Goal: Communication & Community: Answer question/provide support

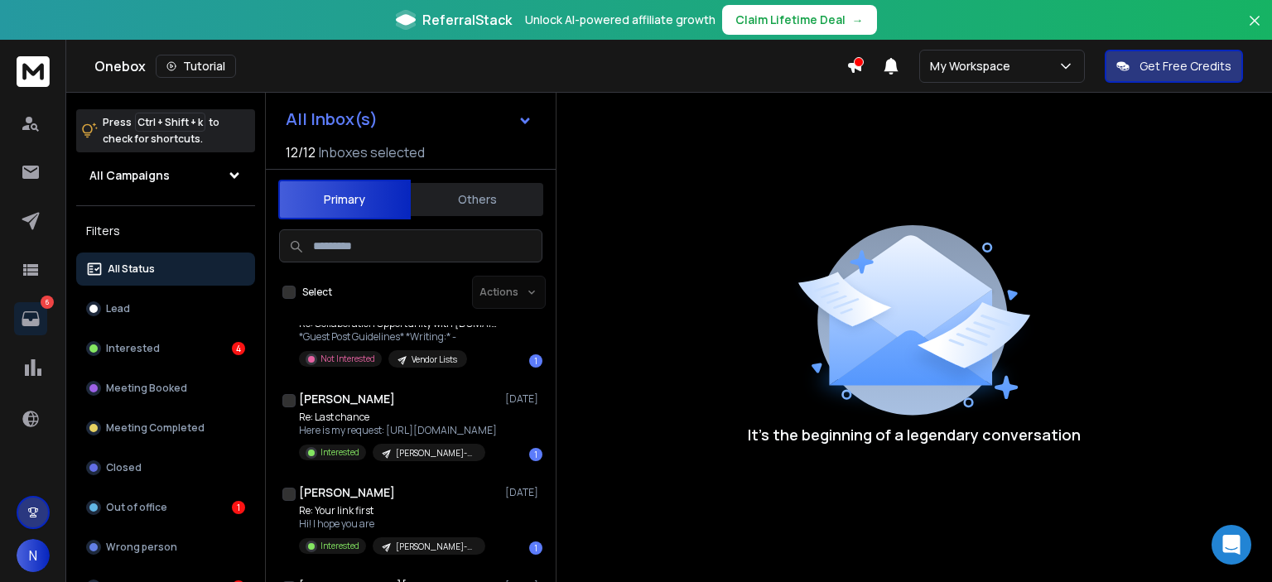
scroll to position [331, 0]
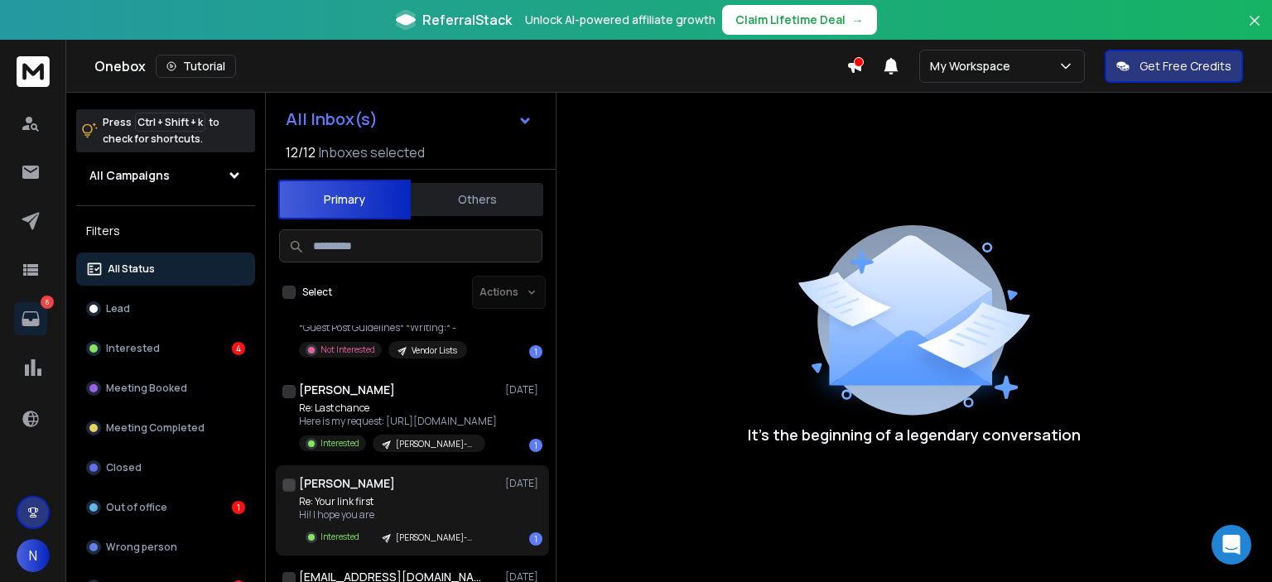
click at [425, 498] on p "Re: Your link first" at bounding box center [392, 501] width 186 height 13
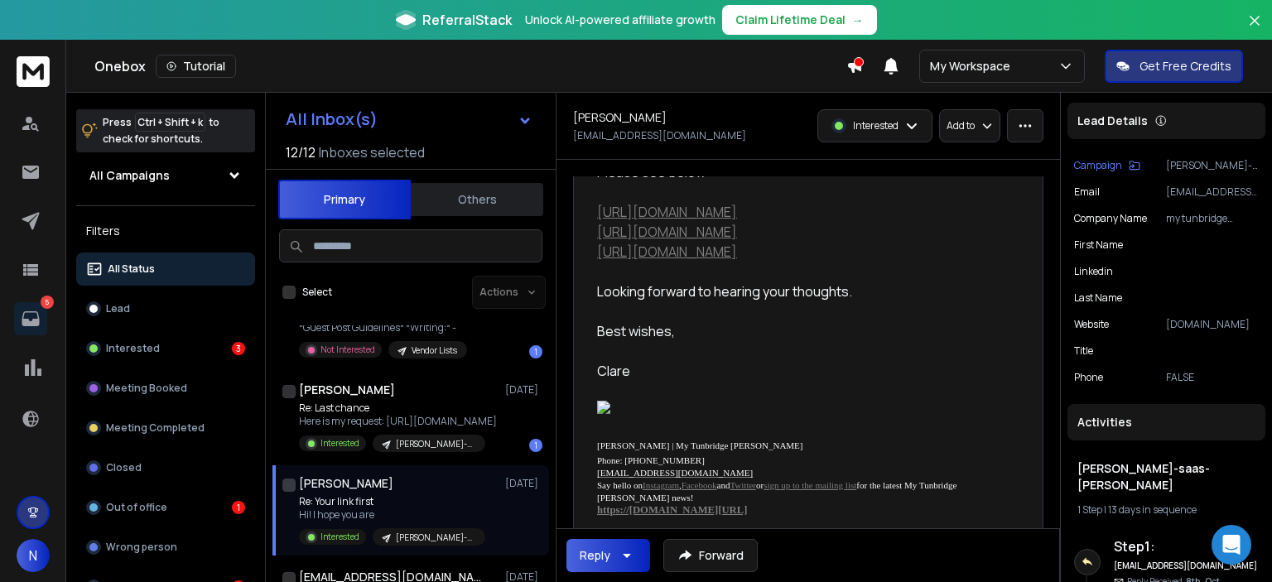
scroll to position [248, 0]
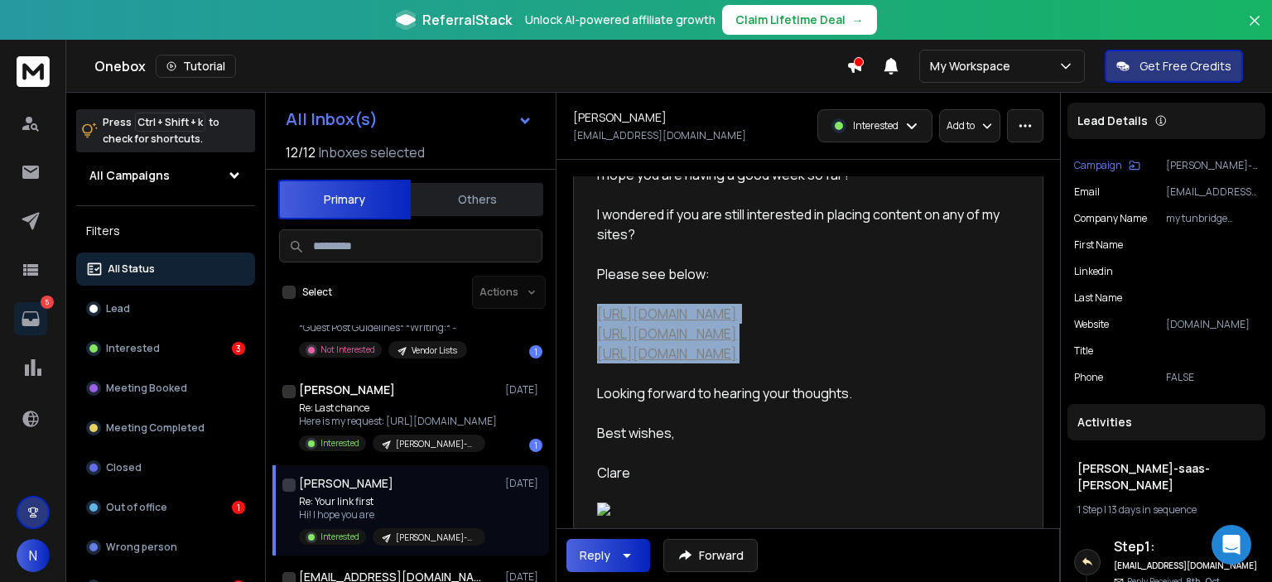
drag, startPoint x: 787, startPoint y: 339, endPoint x: 596, endPoint y: 297, distance: 195.1
click at [597, 297] on div "Hi! I hope you are having a good week so far? I wondered if you are still inter…" at bounding box center [801, 284] width 409 height 318
copy div "[URL][DOMAIN_NAME] [URL][DOMAIN_NAME] [URL][DOMAIN_NAME]"
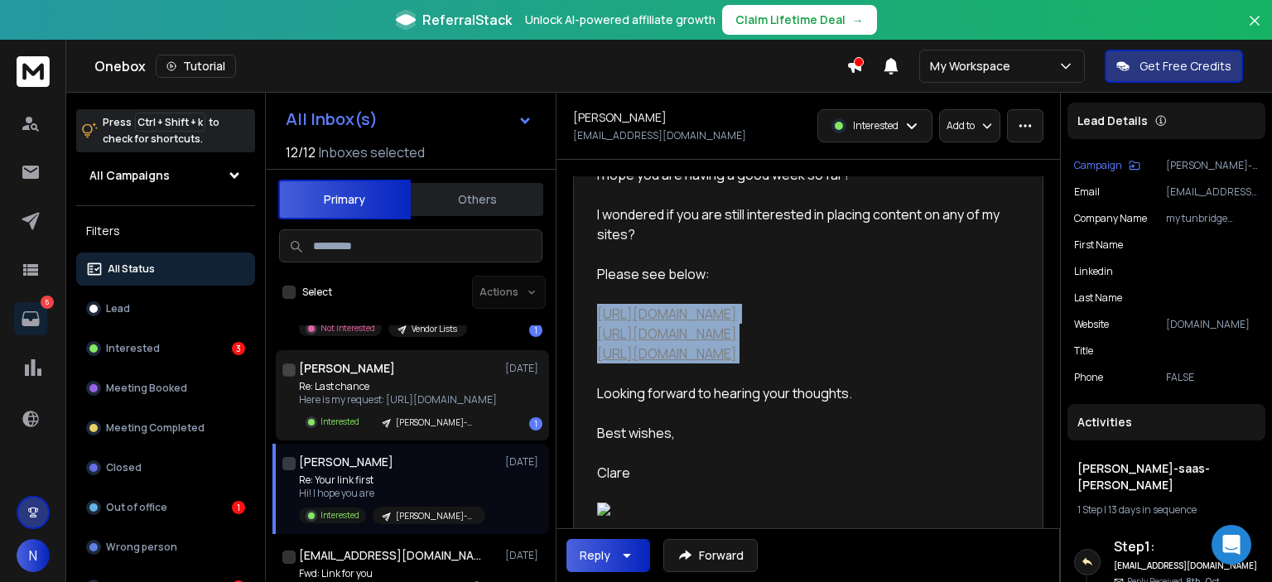
scroll to position [331, 0]
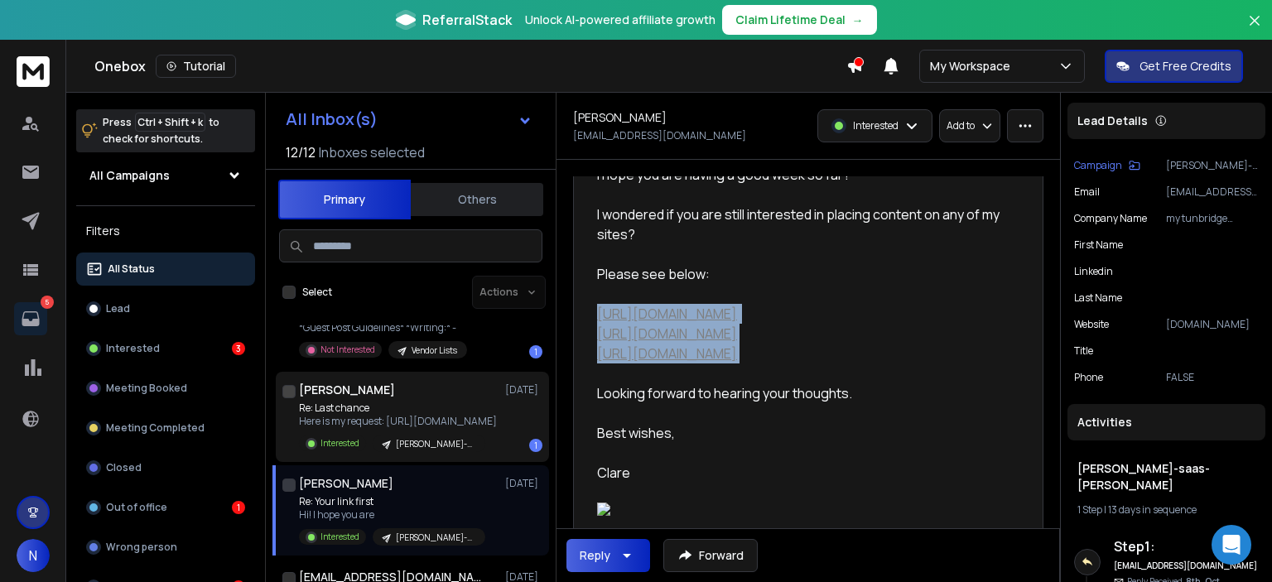
click at [392, 395] on div "[PERSON_NAME] [DATE]" at bounding box center [420, 390] width 243 height 17
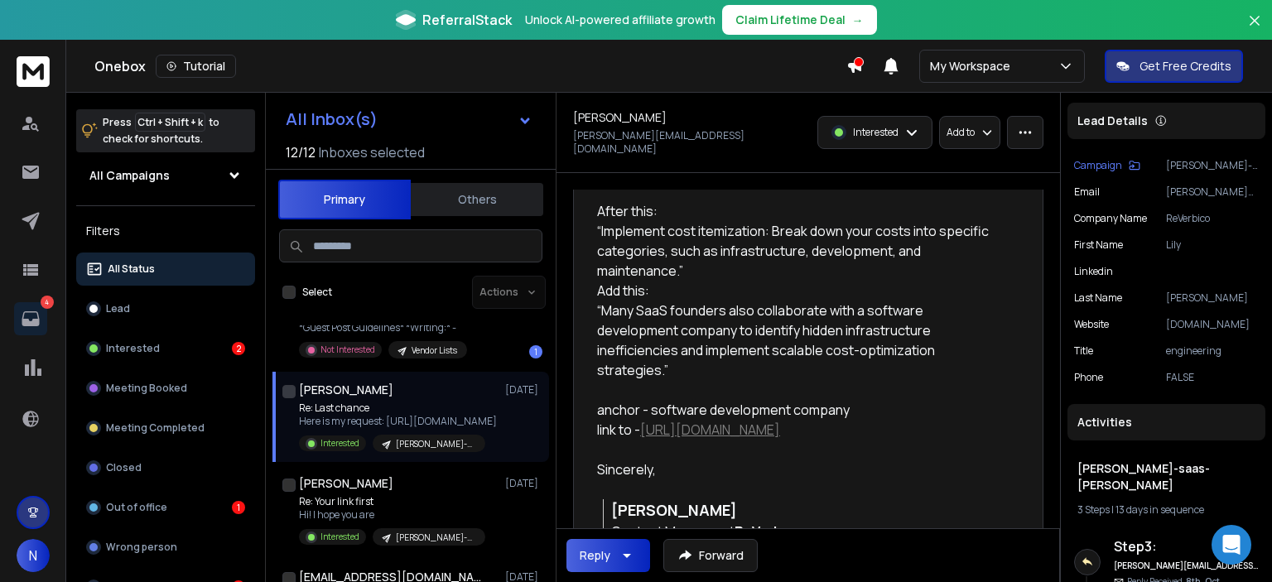
scroll to position [166, 0]
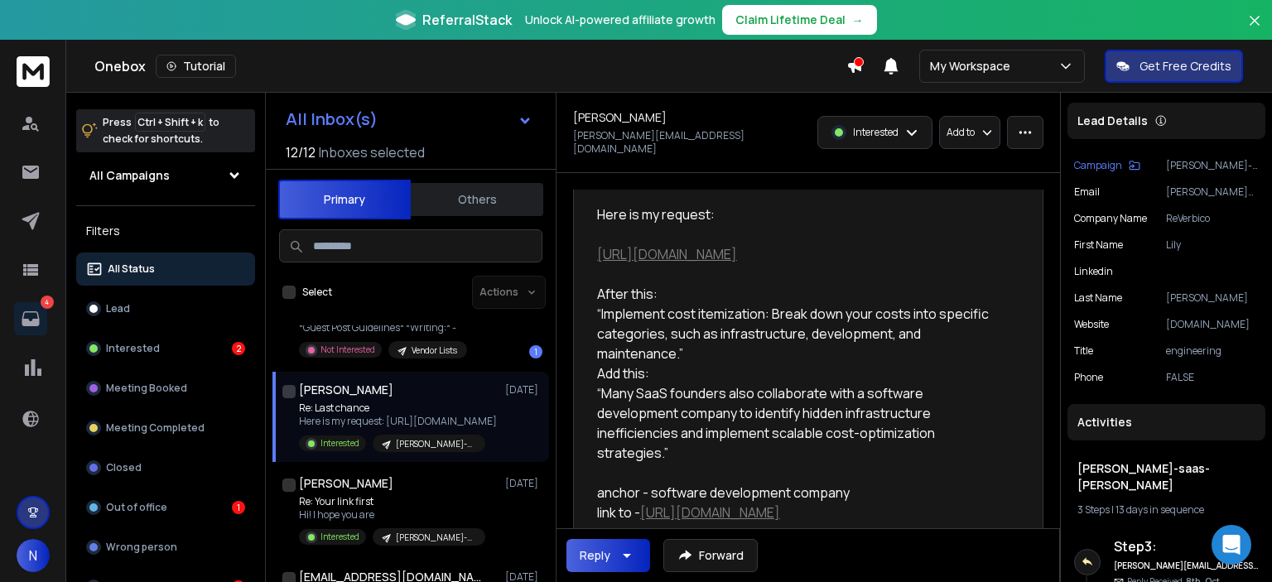
click at [741, 503] on link "[URL][DOMAIN_NAME]" at bounding box center [710, 512] width 140 height 18
click at [738, 363] on div "Here is my request: [URL][DOMAIN_NAME] After this: “Implement cost itemization:…" at bounding box center [801, 364] width 409 height 318
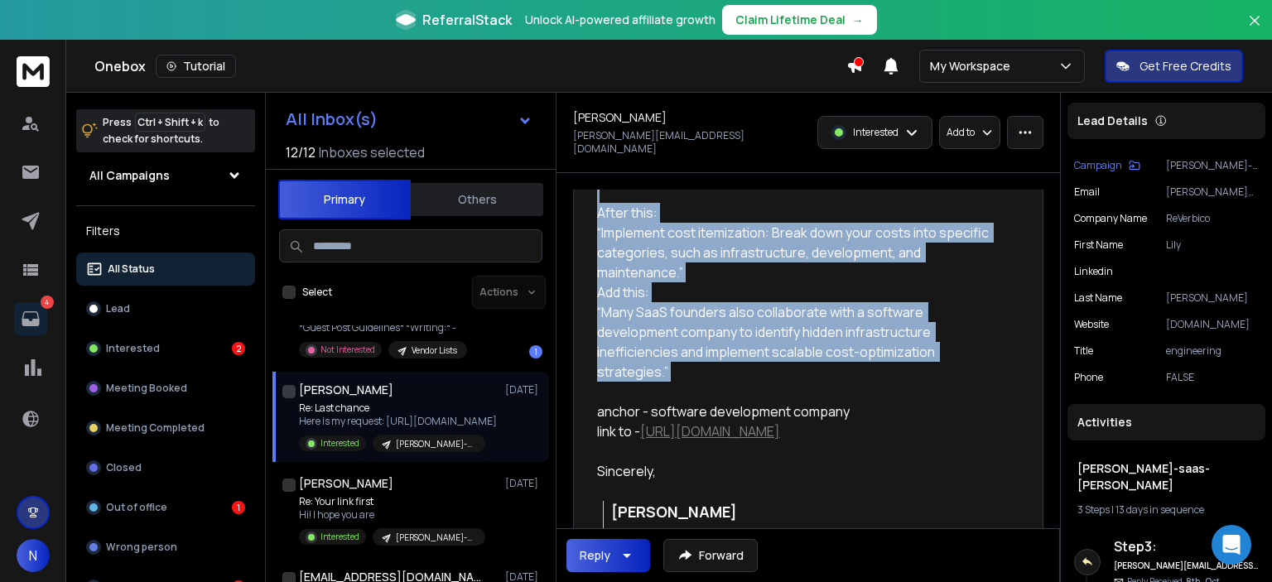
scroll to position [248, 0]
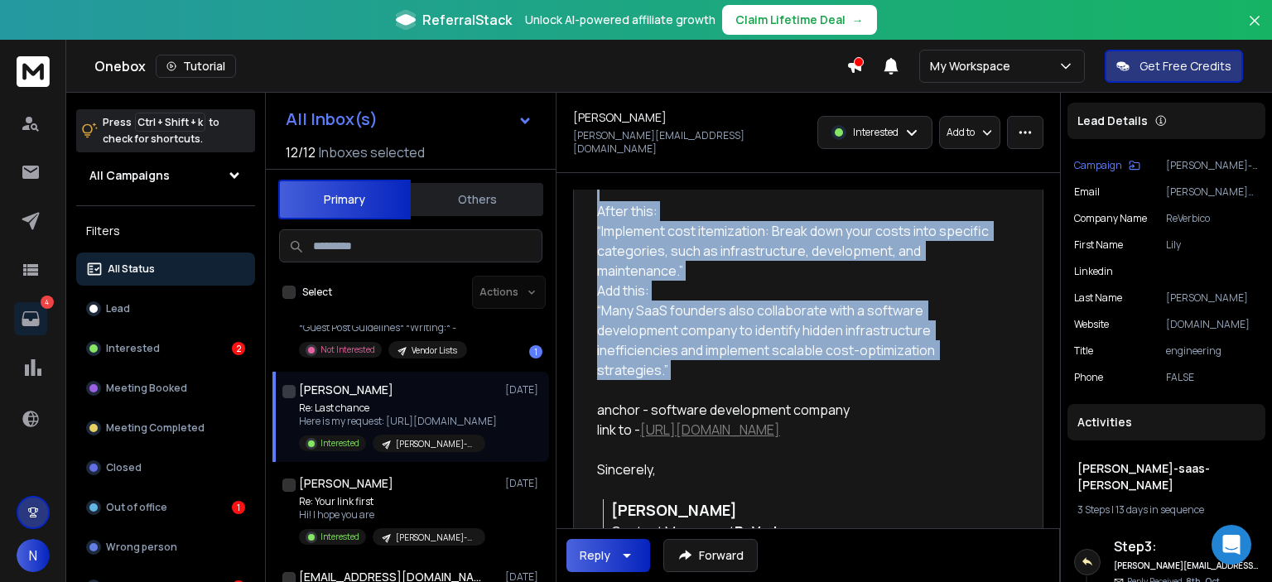
drag, startPoint x: 589, startPoint y: 322, endPoint x: 762, endPoint y: 433, distance: 205.6
copy div "[URL][DOMAIN_NAME] After this: “Implement cost itemization: Break down your cos…"
click at [705, 373] on div "Here is my request: [URL][DOMAIN_NAME] After this: “Implement cost itemization:…" at bounding box center [801, 281] width 409 height 318
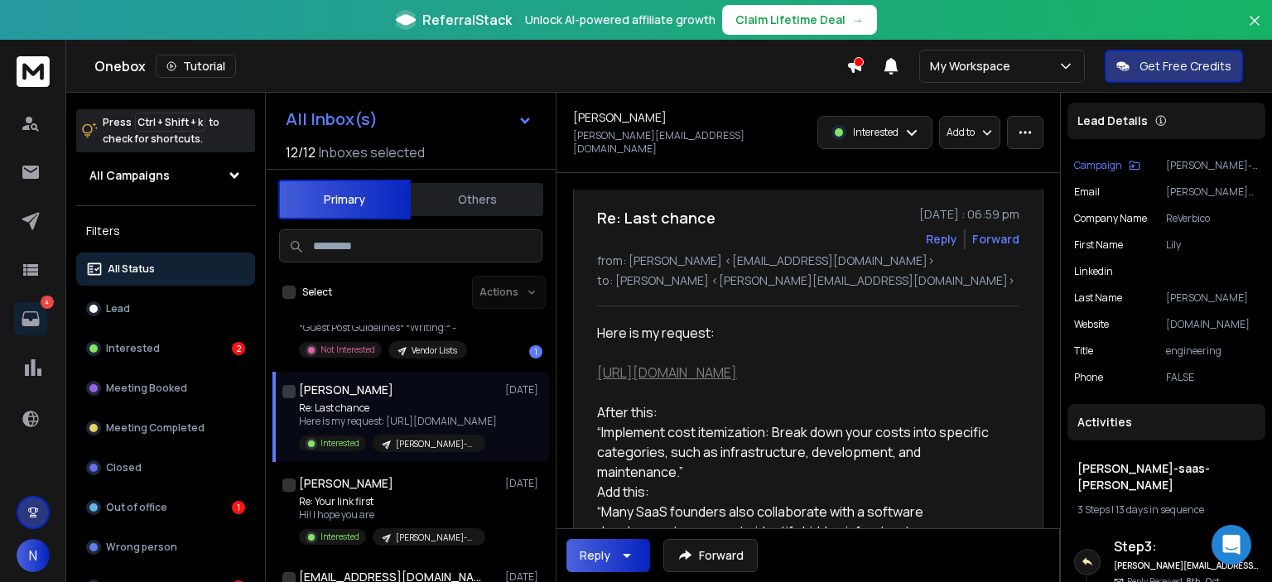
scroll to position [0, 0]
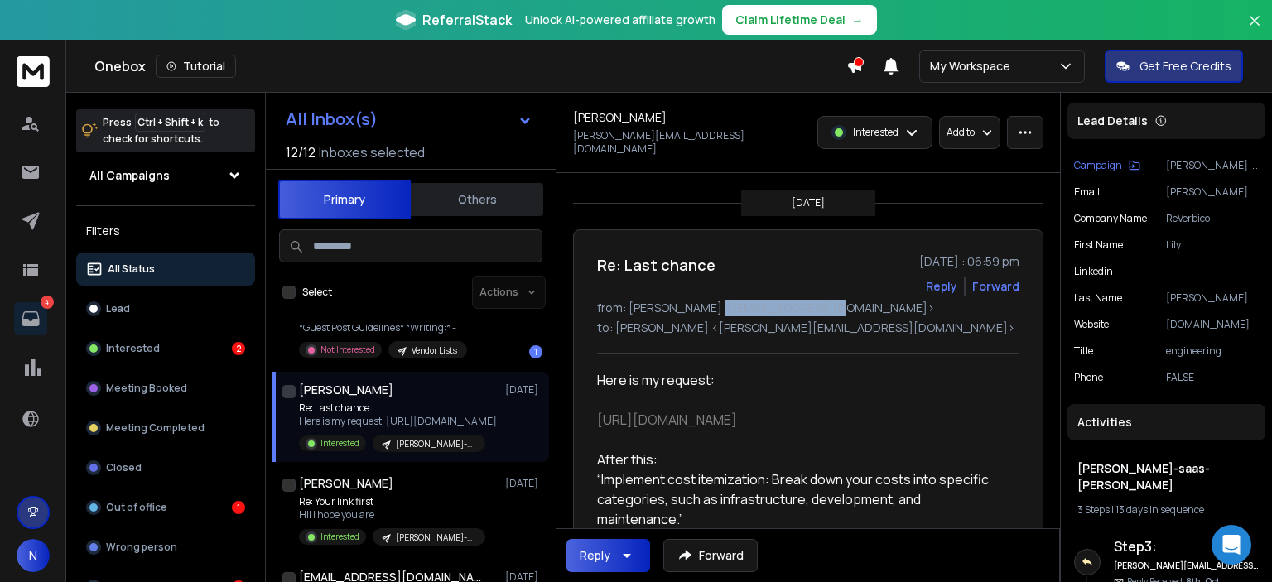
drag, startPoint x: 699, startPoint y: 294, endPoint x: 801, endPoint y: 291, distance: 102.7
click at [801, 300] on p "from: [PERSON_NAME] <[PERSON_NAME][EMAIL_ADDRESS][DOMAIN_NAME]>" at bounding box center [808, 308] width 422 height 17
copy p "[PERSON_NAME][EMAIL_ADDRESS][DOMAIN_NAME]"
click at [725, 300] on p "from: [PERSON_NAME] <[PERSON_NAME][EMAIL_ADDRESS][DOMAIN_NAME]>" at bounding box center [808, 308] width 422 height 17
drag, startPoint x: 725, startPoint y: 294, endPoint x: 795, endPoint y: 296, distance: 69.6
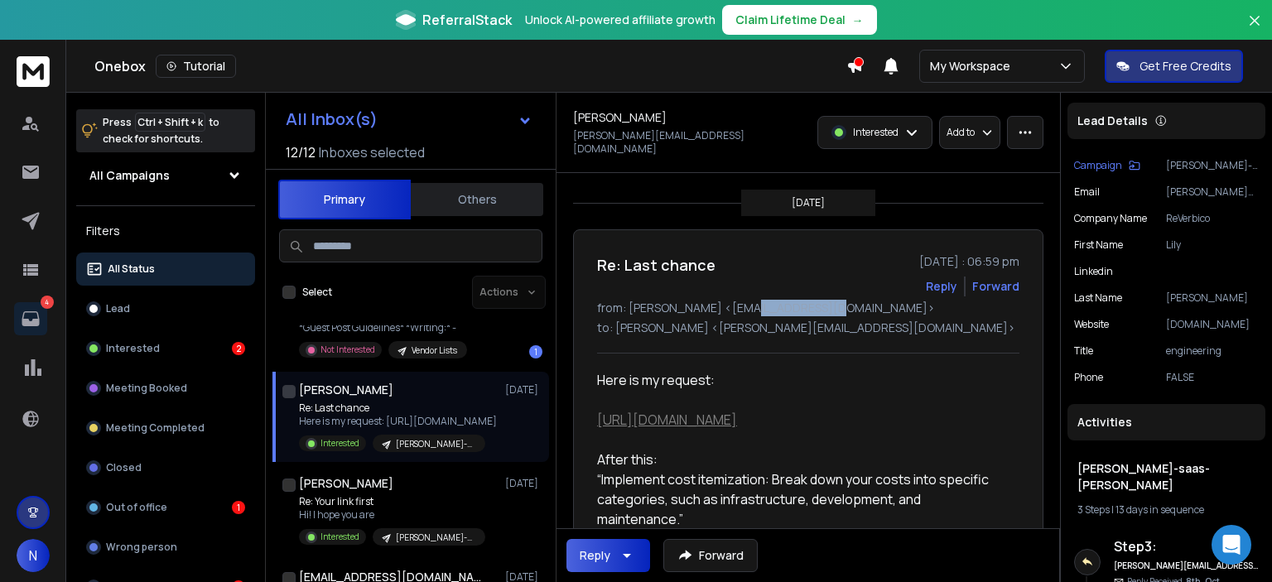
click at [795, 300] on p "from: [PERSON_NAME] <[PERSON_NAME][EMAIL_ADDRESS][DOMAIN_NAME]>" at bounding box center [808, 308] width 422 height 17
copy p "[DOMAIN_NAME]"
click at [599, 563] on div "Reply" at bounding box center [595, 555] width 31 height 17
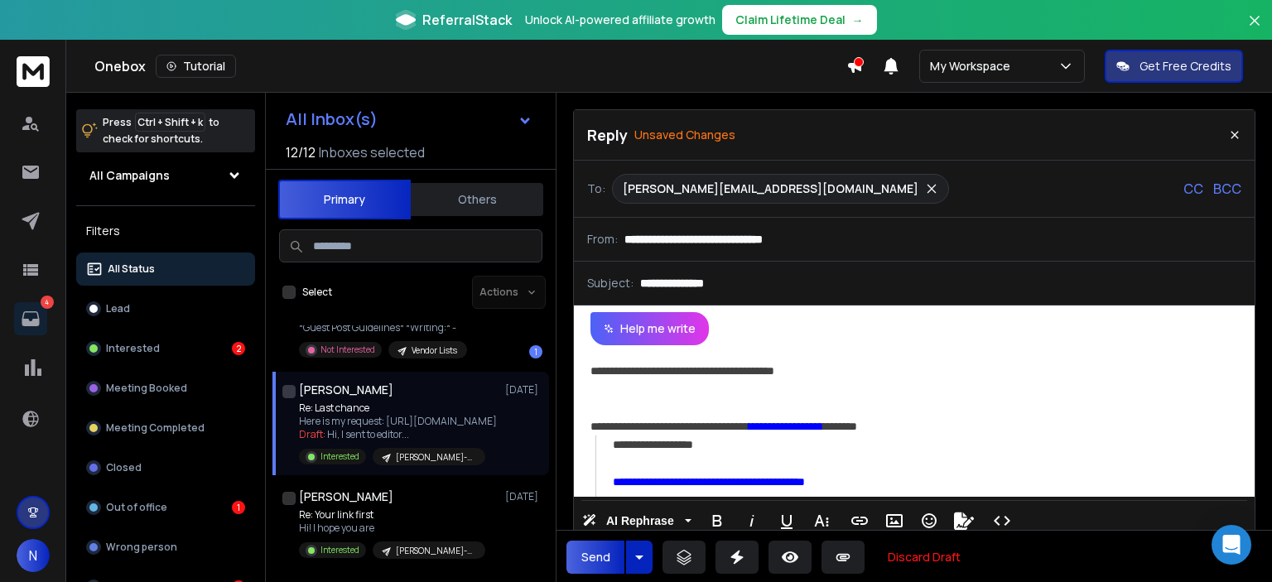
click at [601, 556] on button "Send" at bounding box center [595, 557] width 58 height 33
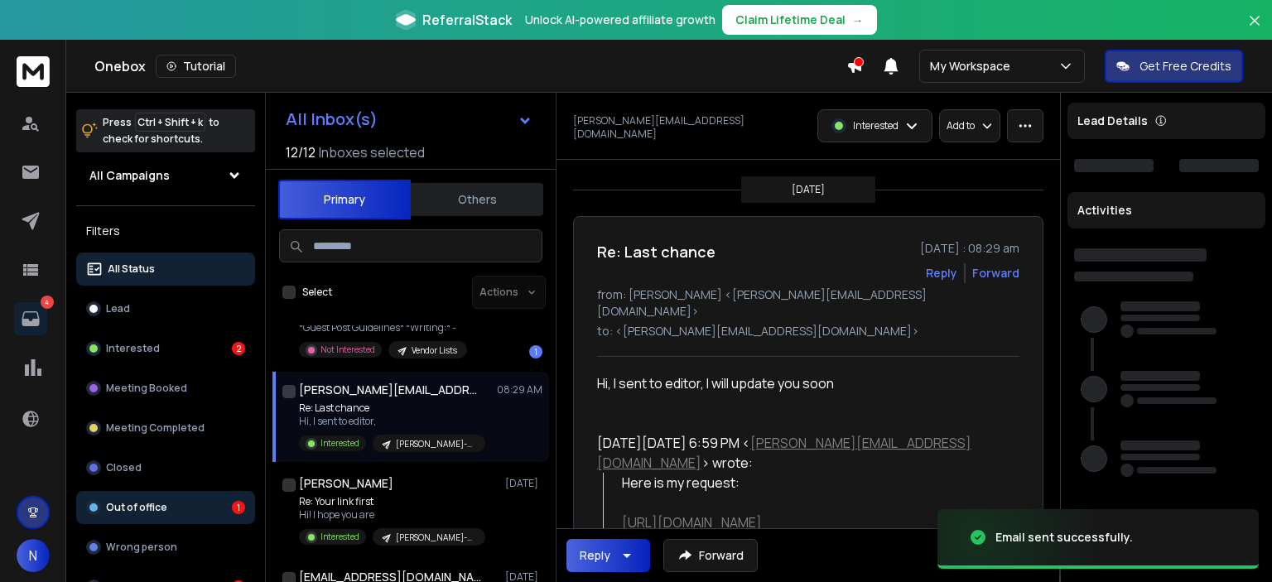
click at [129, 506] on p "Out of office" at bounding box center [136, 507] width 61 height 13
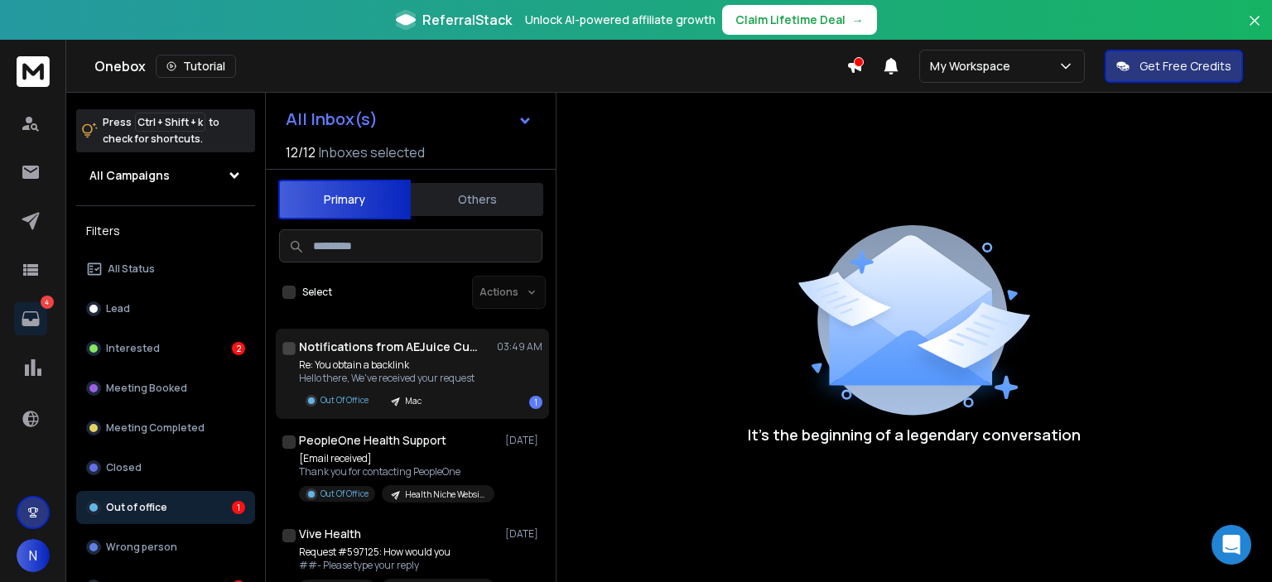
click at [348, 372] on p "Hello there, We've received your request" at bounding box center [387, 378] width 176 height 13
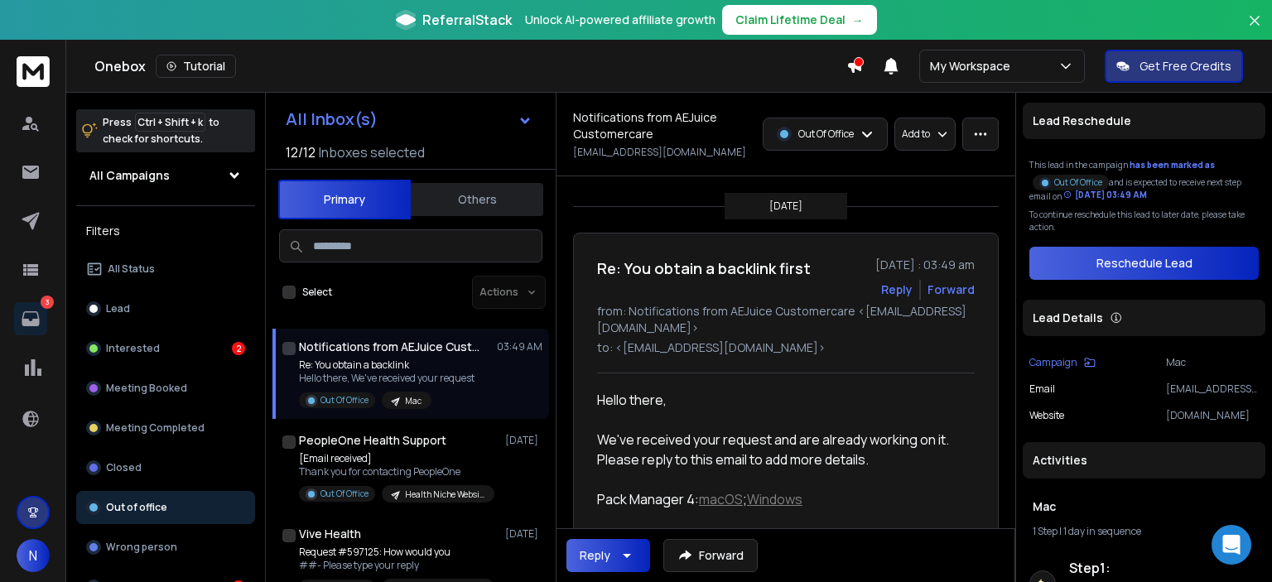
click at [860, 128] on icon at bounding box center [866, 134] width 13 height 13
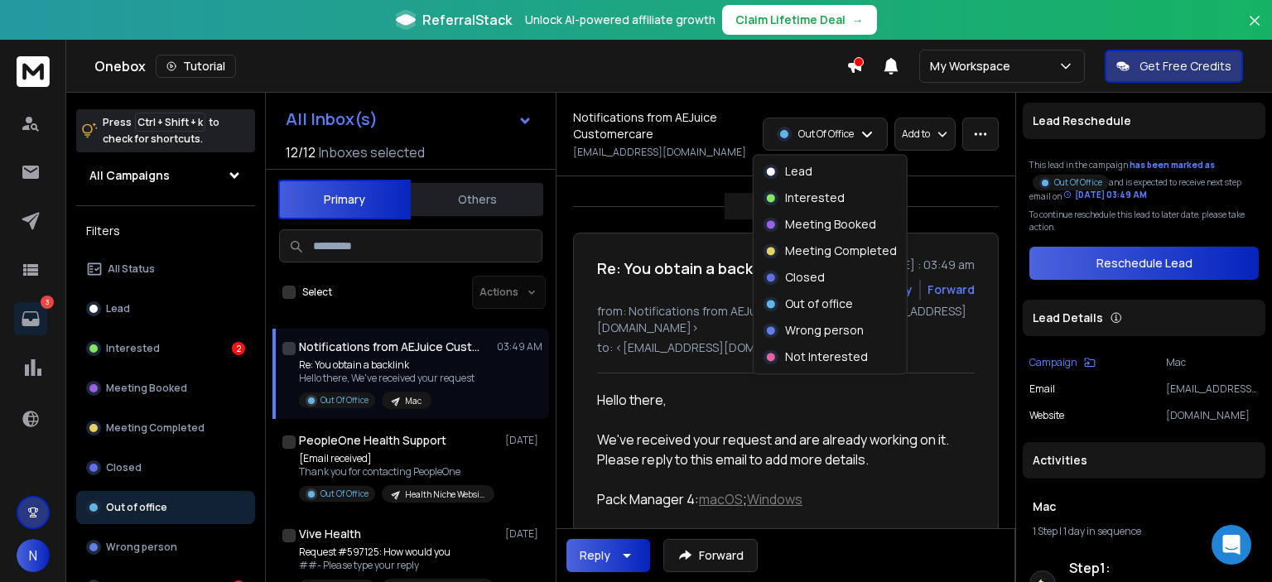
click at [820, 445] on p "We've received your request and are already working on it. Please reply to this…" at bounding box center [779, 450] width 364 height 40
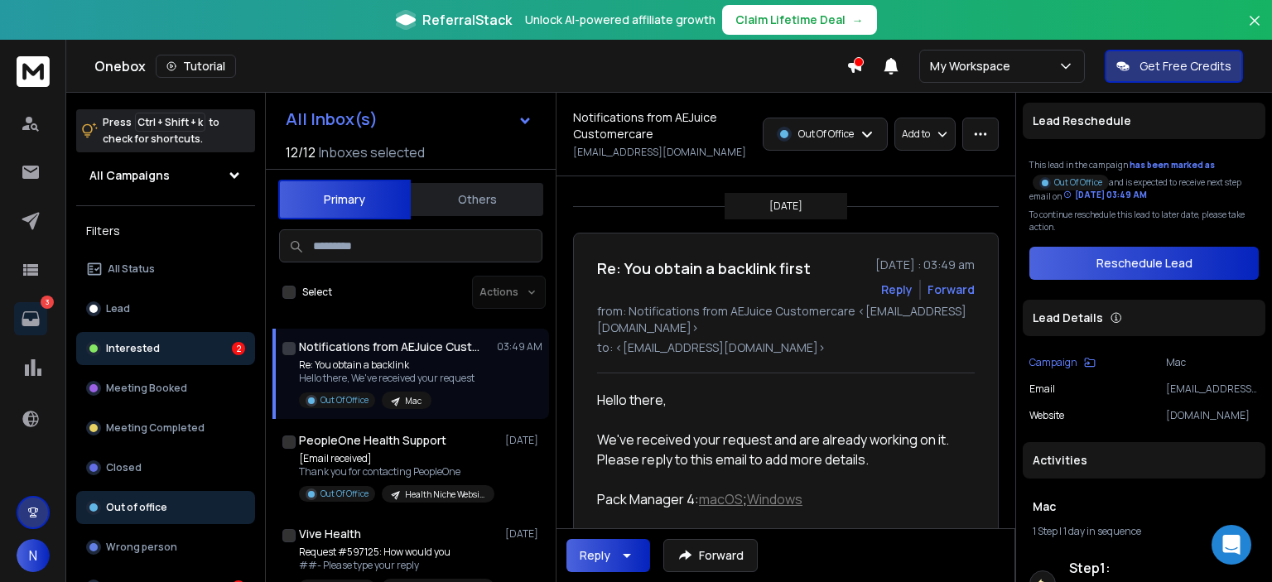
click at [127, 342] on p "Interested" at bounding box center [133, 348] width 54 height 13
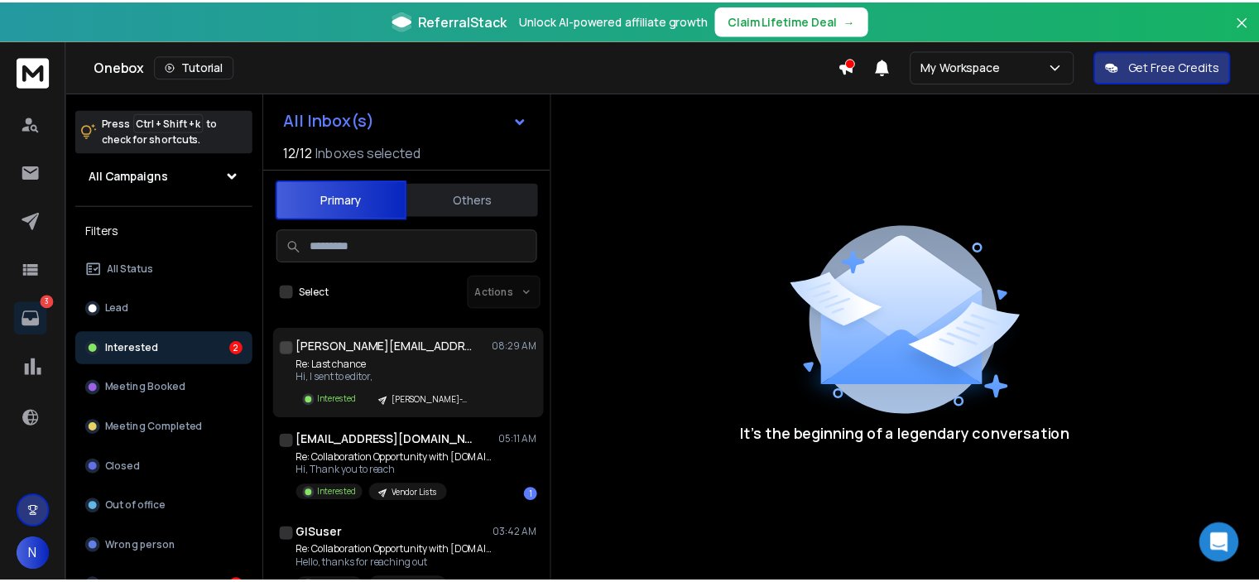
scroll to position [248, 0]
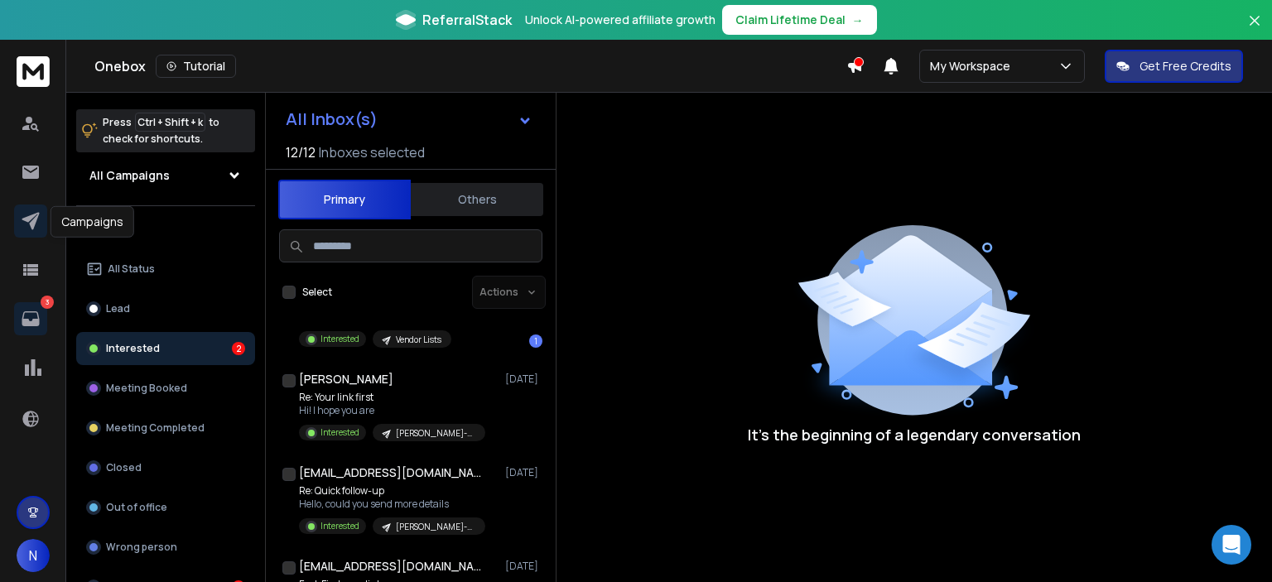
click at [32, 224] on icon at bounding box center [30, 221] width 17 height 17
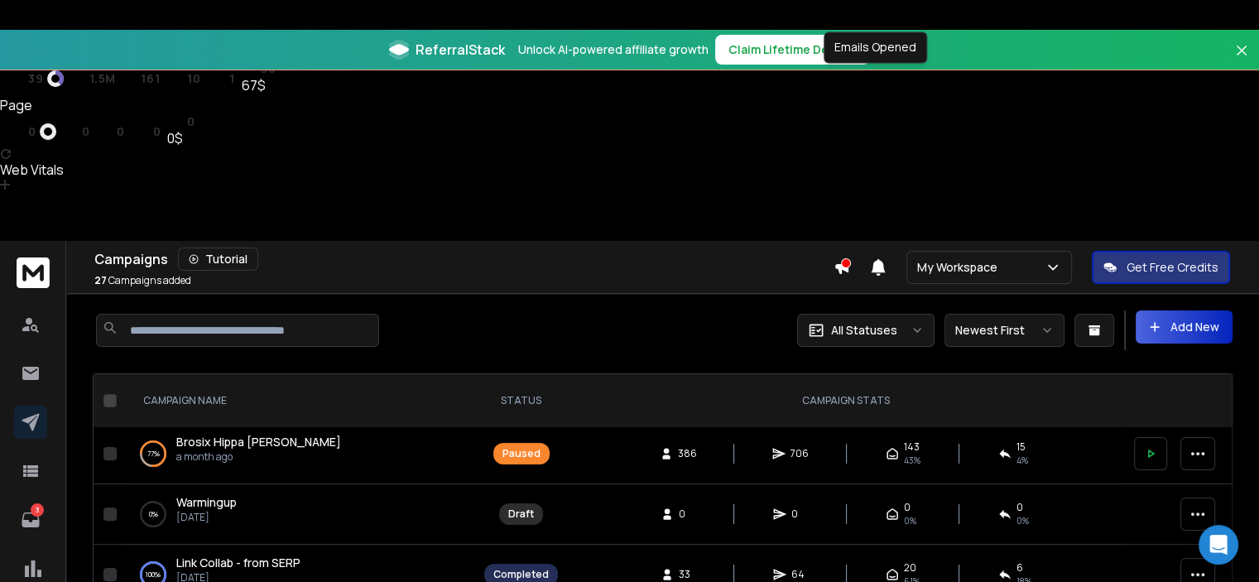
scroll to position [331, 0]
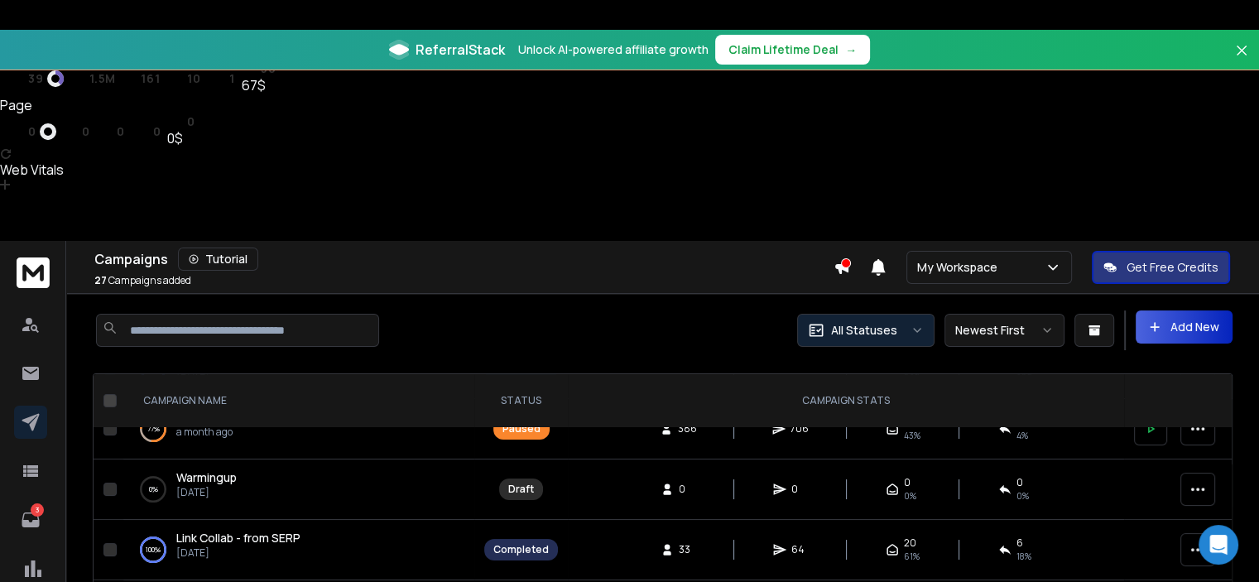
click at [902, 322] on div "All Statuses" at bounding box center [866, 330] width 116 height 17
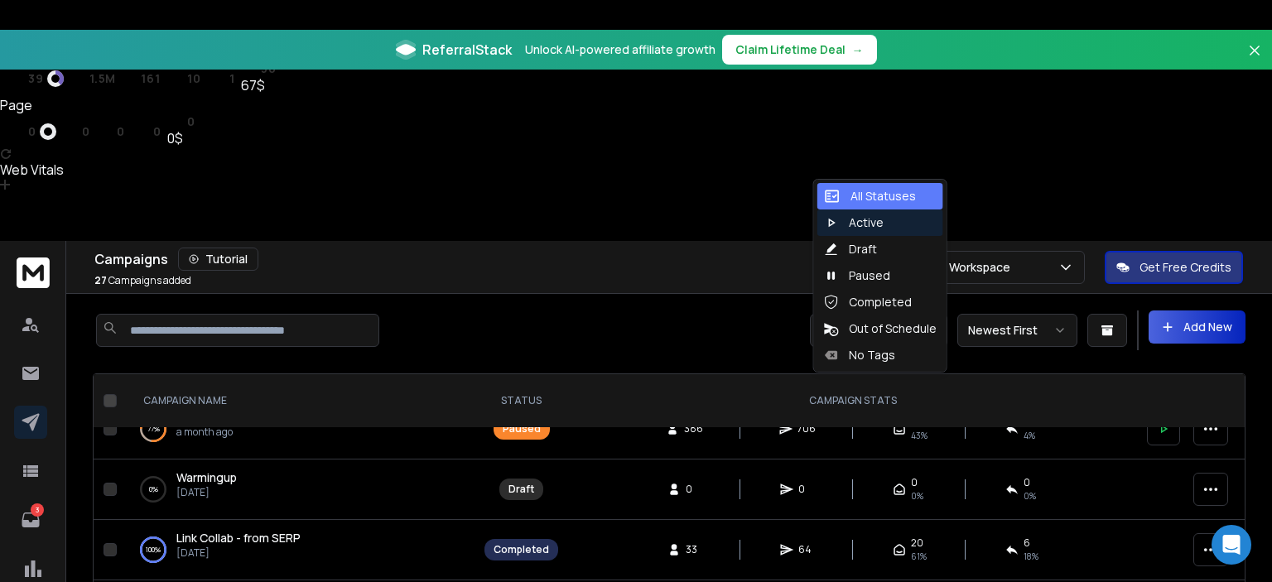
click at [864, 219] on div "Active" at bounding box center [854, 222] width 60 height 17
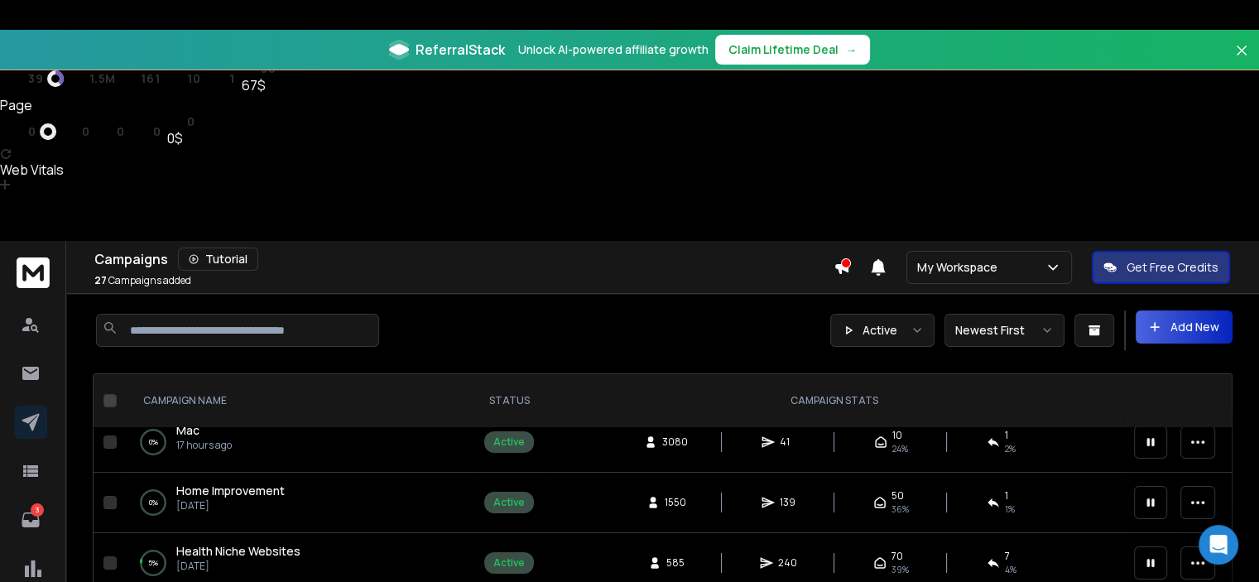
scroll to position [20, 0]
